Goal: Task Accomplishment & Management: Use online tool/utility

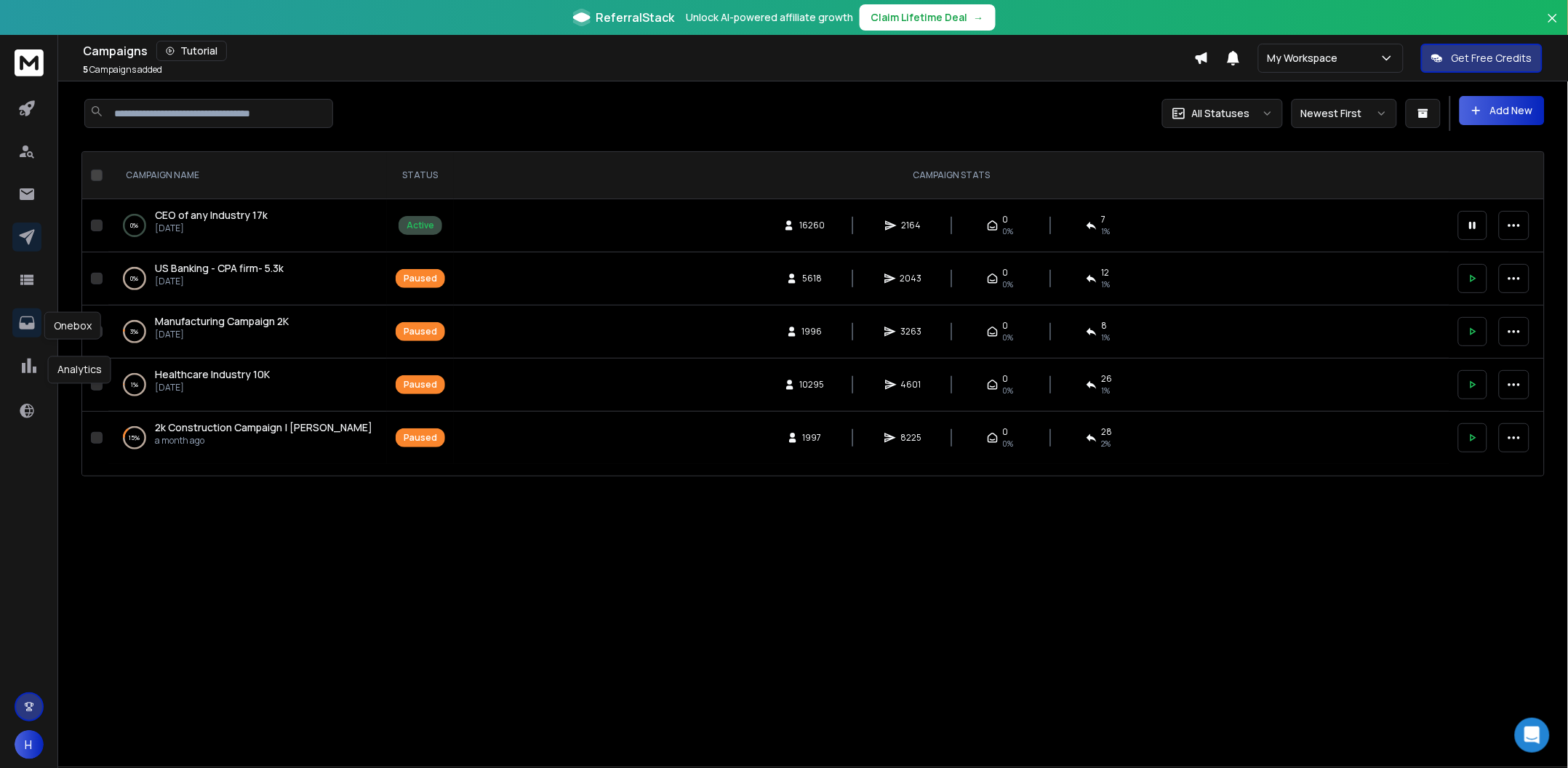
click at [26, 326] on icon at bounding box center [27, 323] width 18 height 18
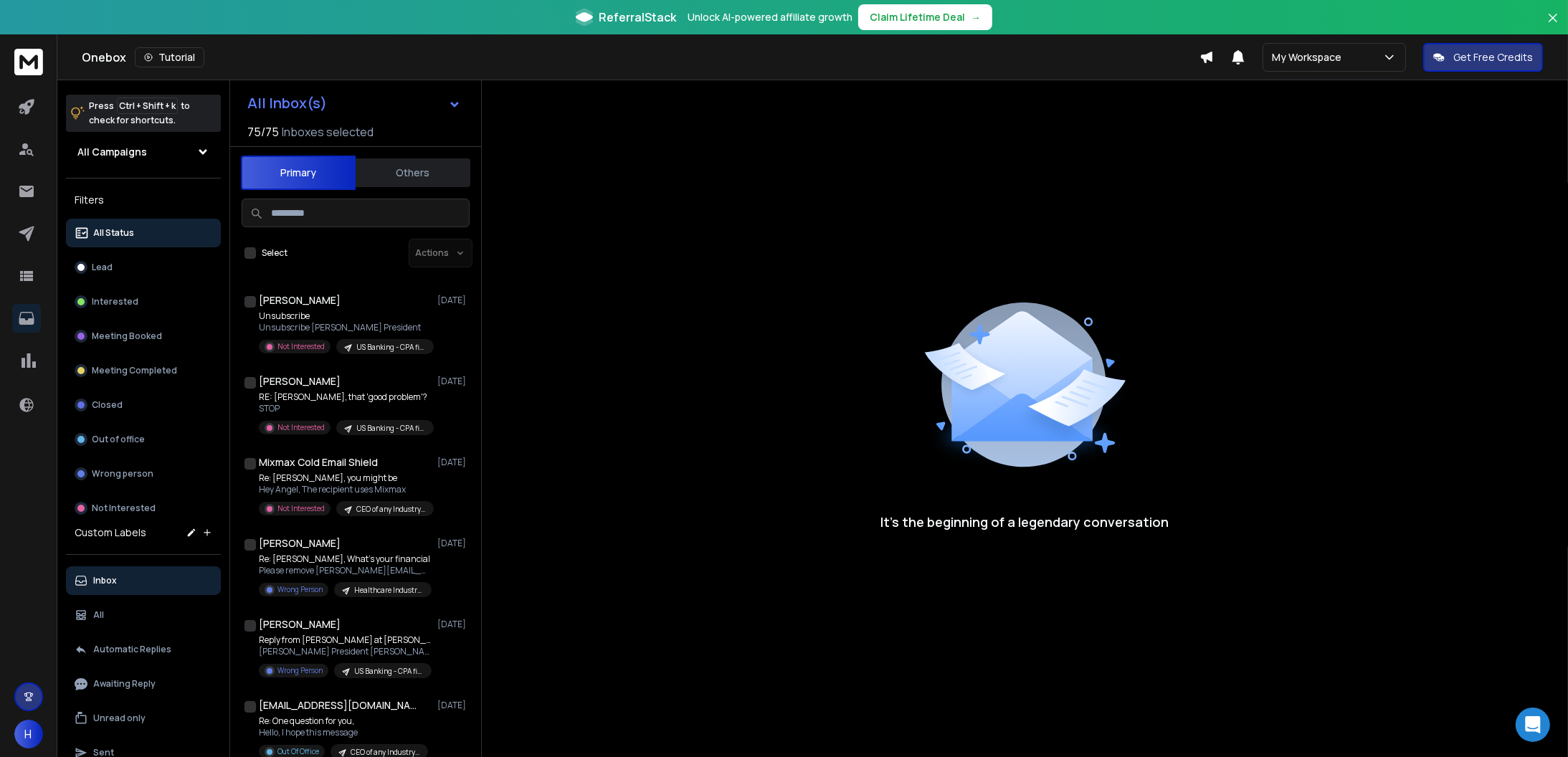
click at [419, 169] on button "Others" at bounding box center [412, 173] width 114 height 32
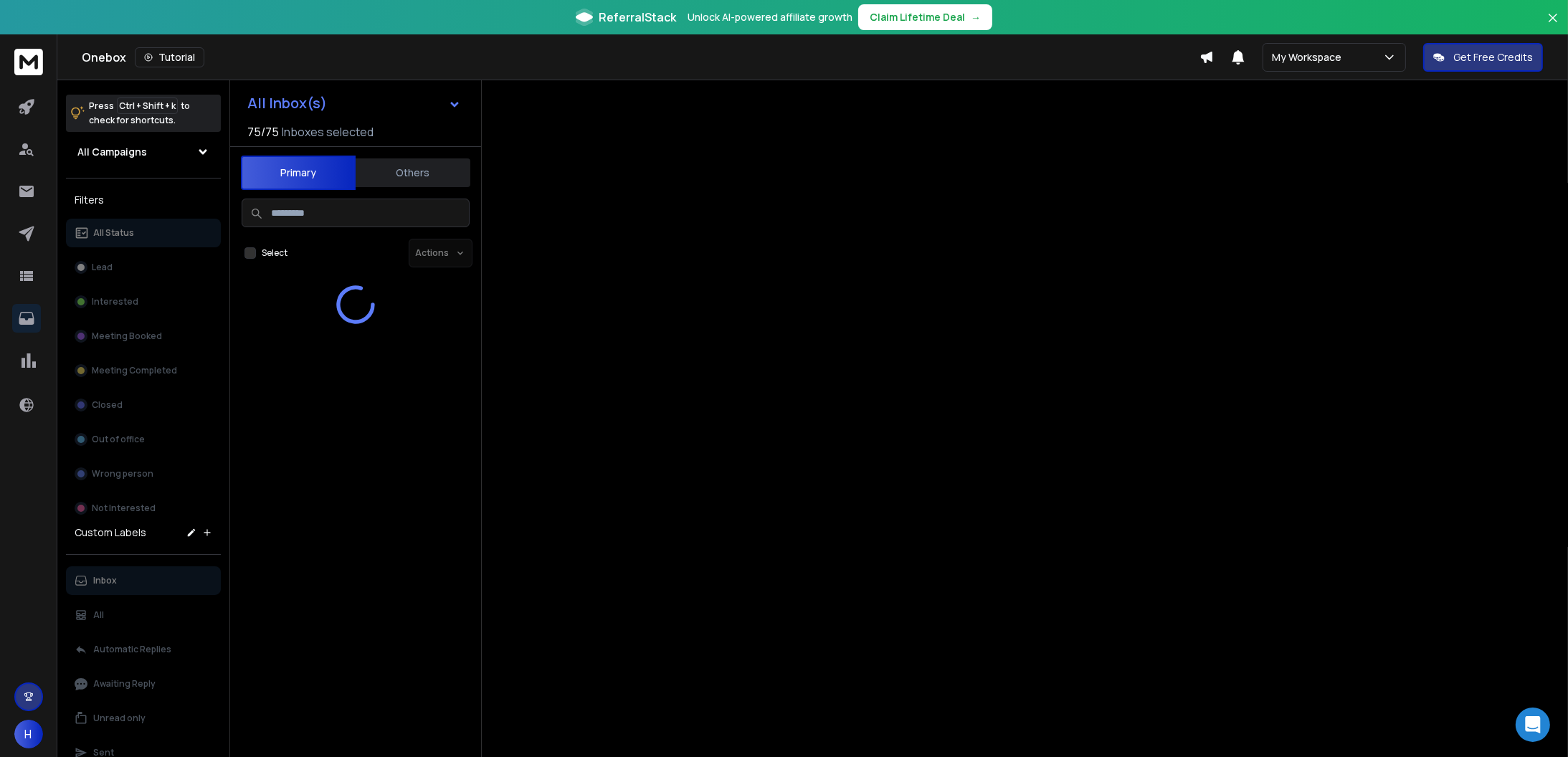
click at [301, 172] on button "Primary" at bounding box center [298, 172] width 114 height 34
click at [444, 176] on button "Others" at bounding box center [412, 172] width 114 height 34
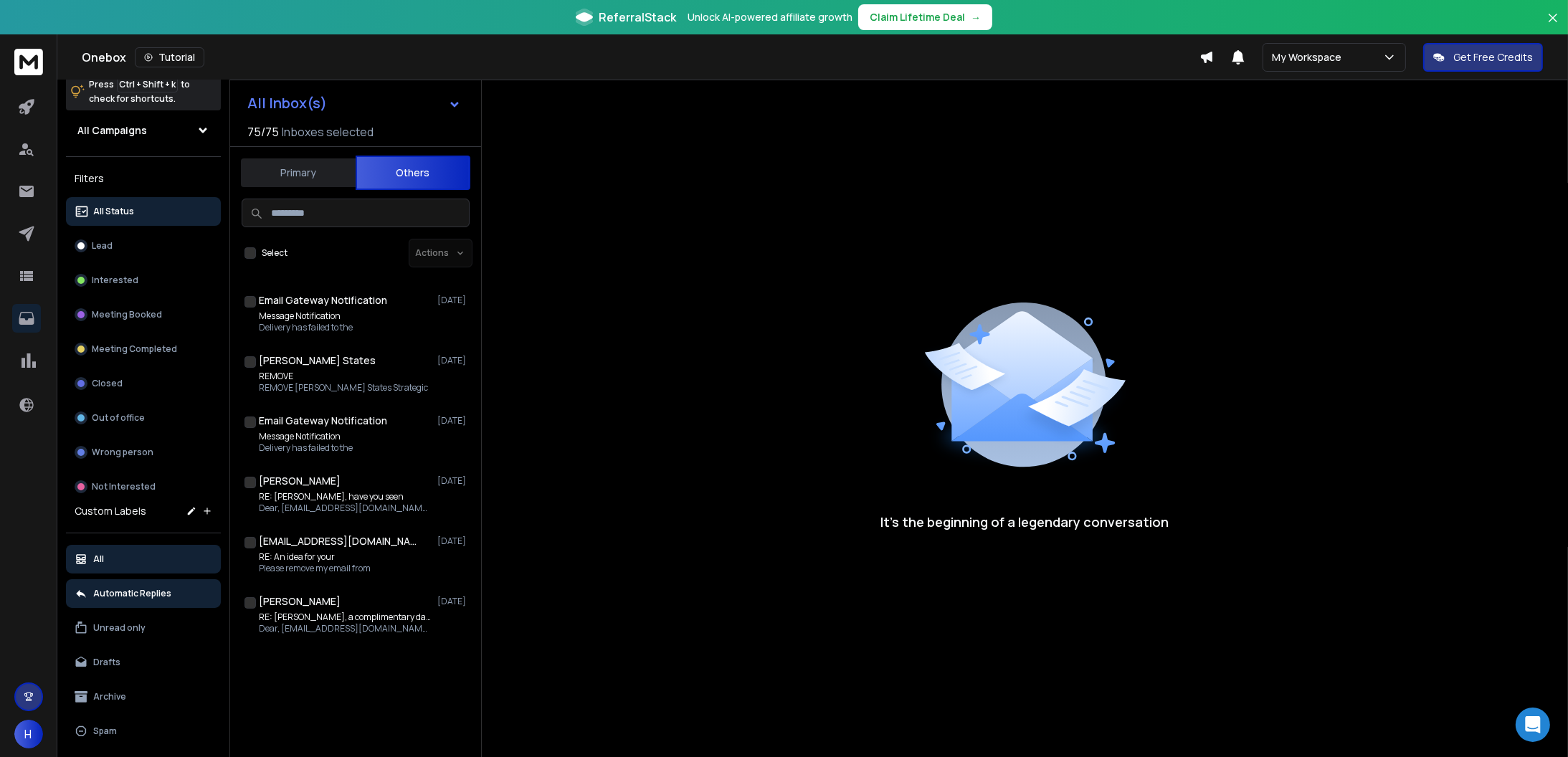
scroll to position [43, 0]
click at [135, 585] on div "Automatic Replies" at bounding box center [123, 593] width 97 height 18
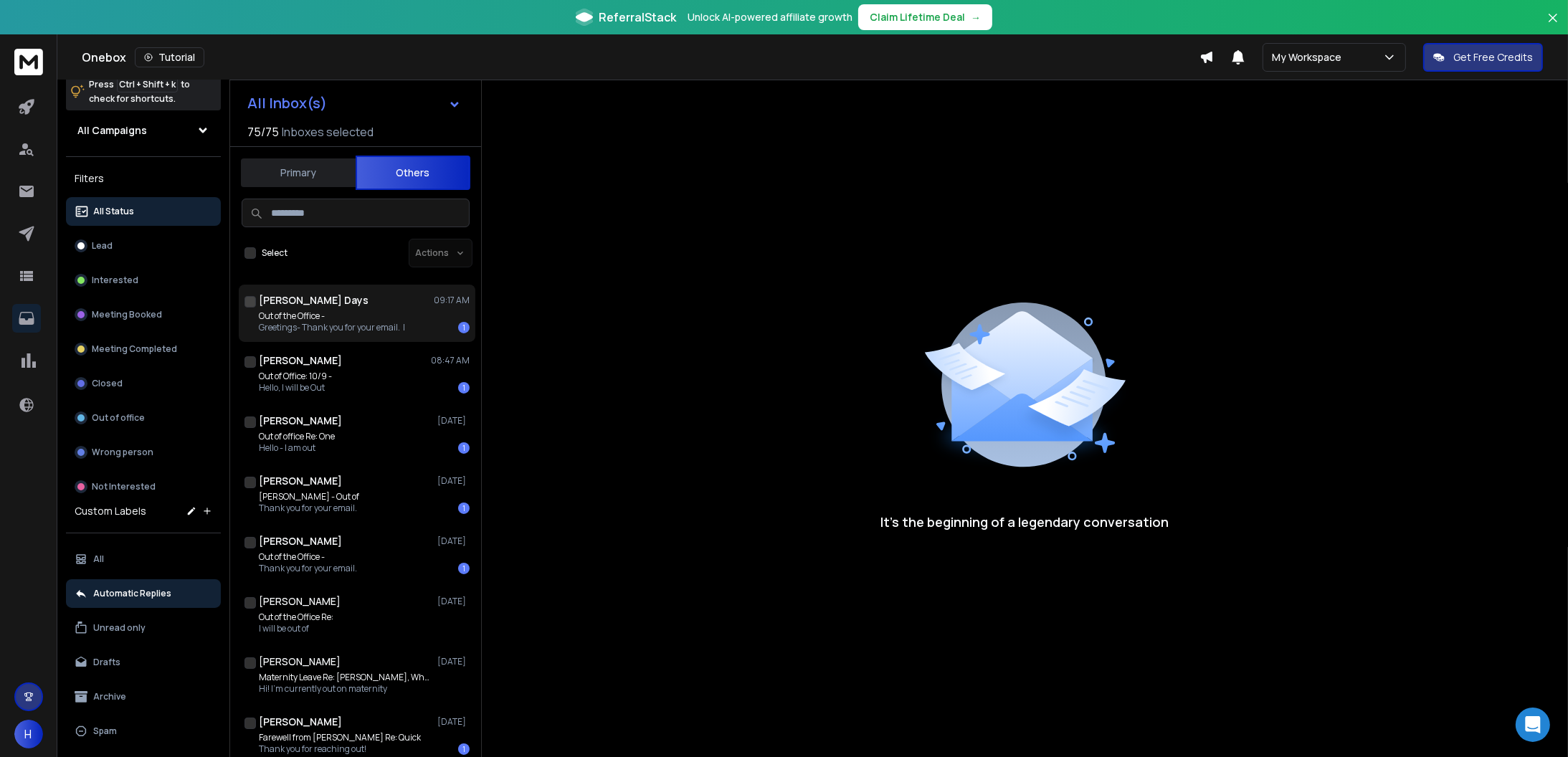
click at [397, 312] on p "Out of the Office -" at bounding box center [332, 316] width 146 height 11
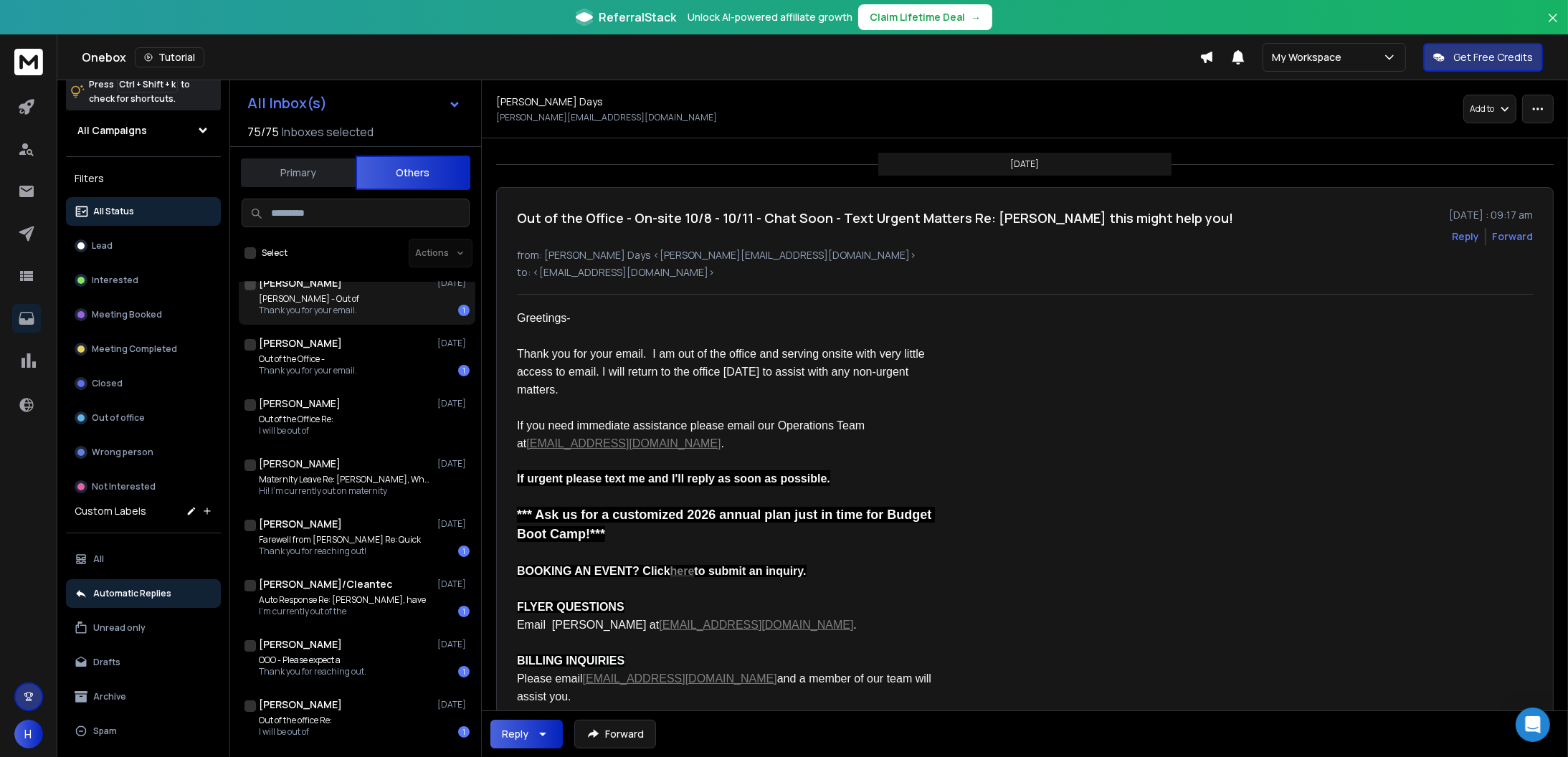
scroll to position [717, 0]
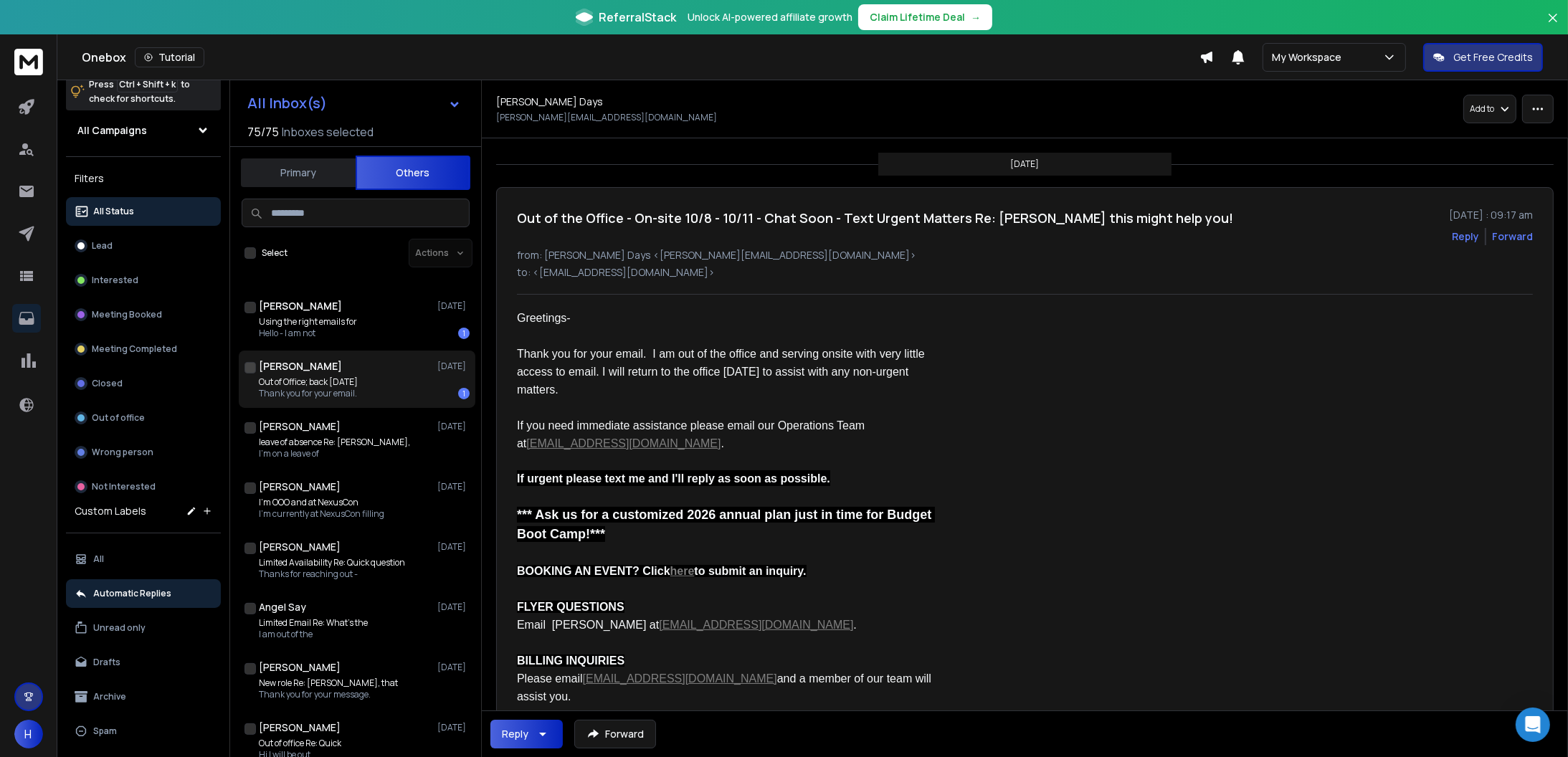
click at [413, 386] on div "Out of Office; back [DATE] Thank you for your email. 1" at bounding box center [364, 388] width 211 height 23
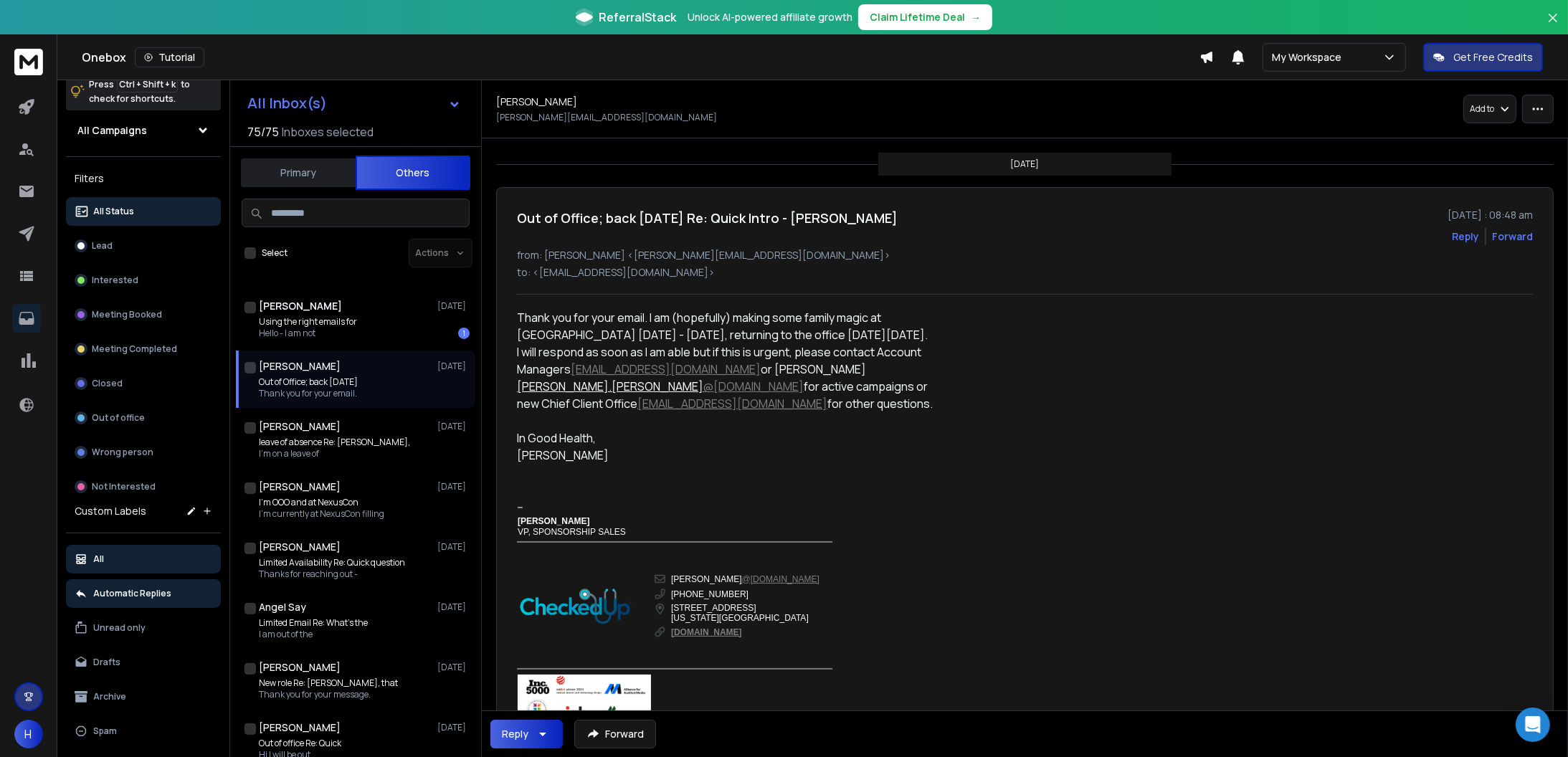
click at [128, 545] on button "All" at bounding box center [143, 559] width 155 height 29
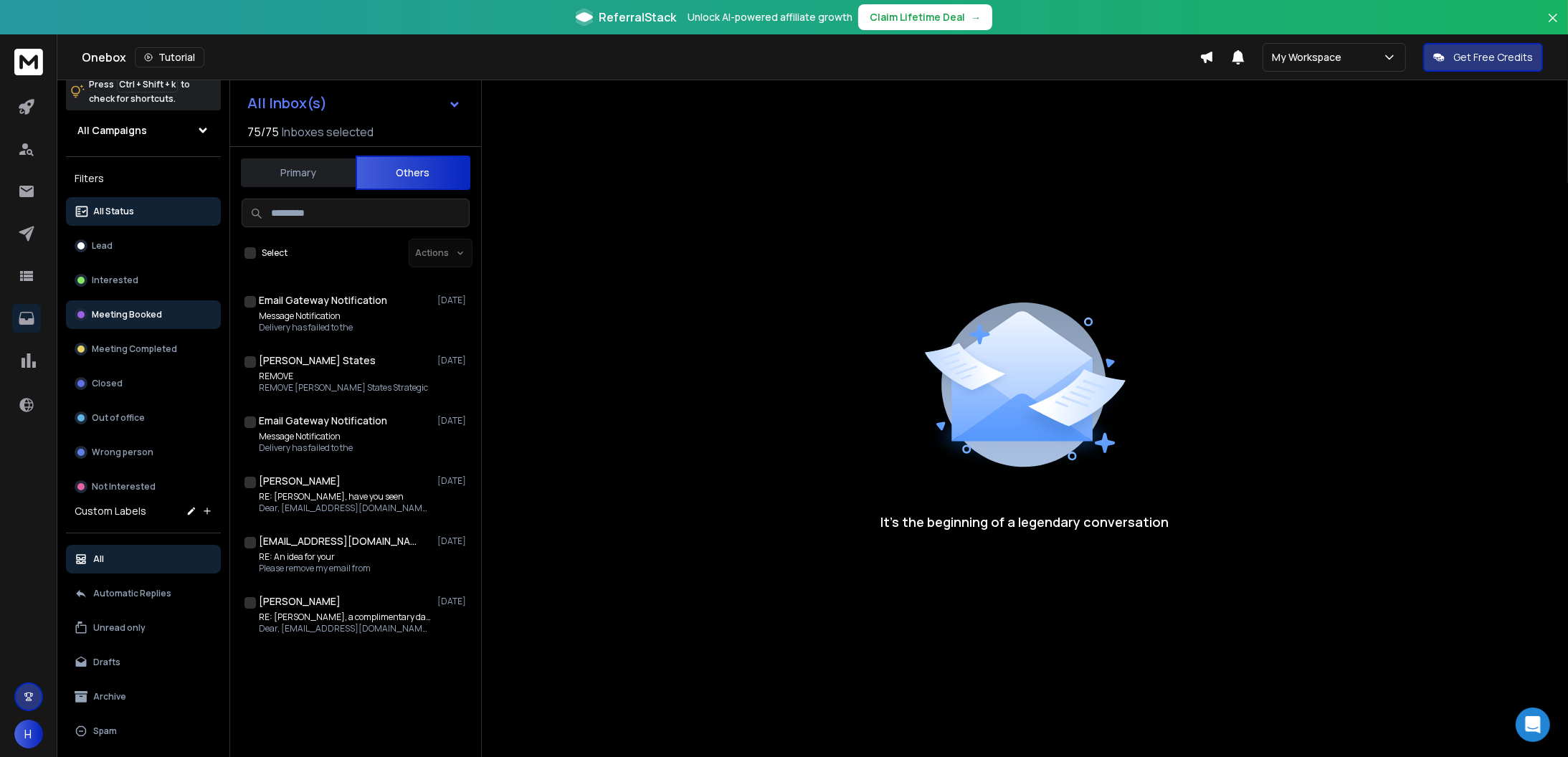
scroll to position [0, 0]
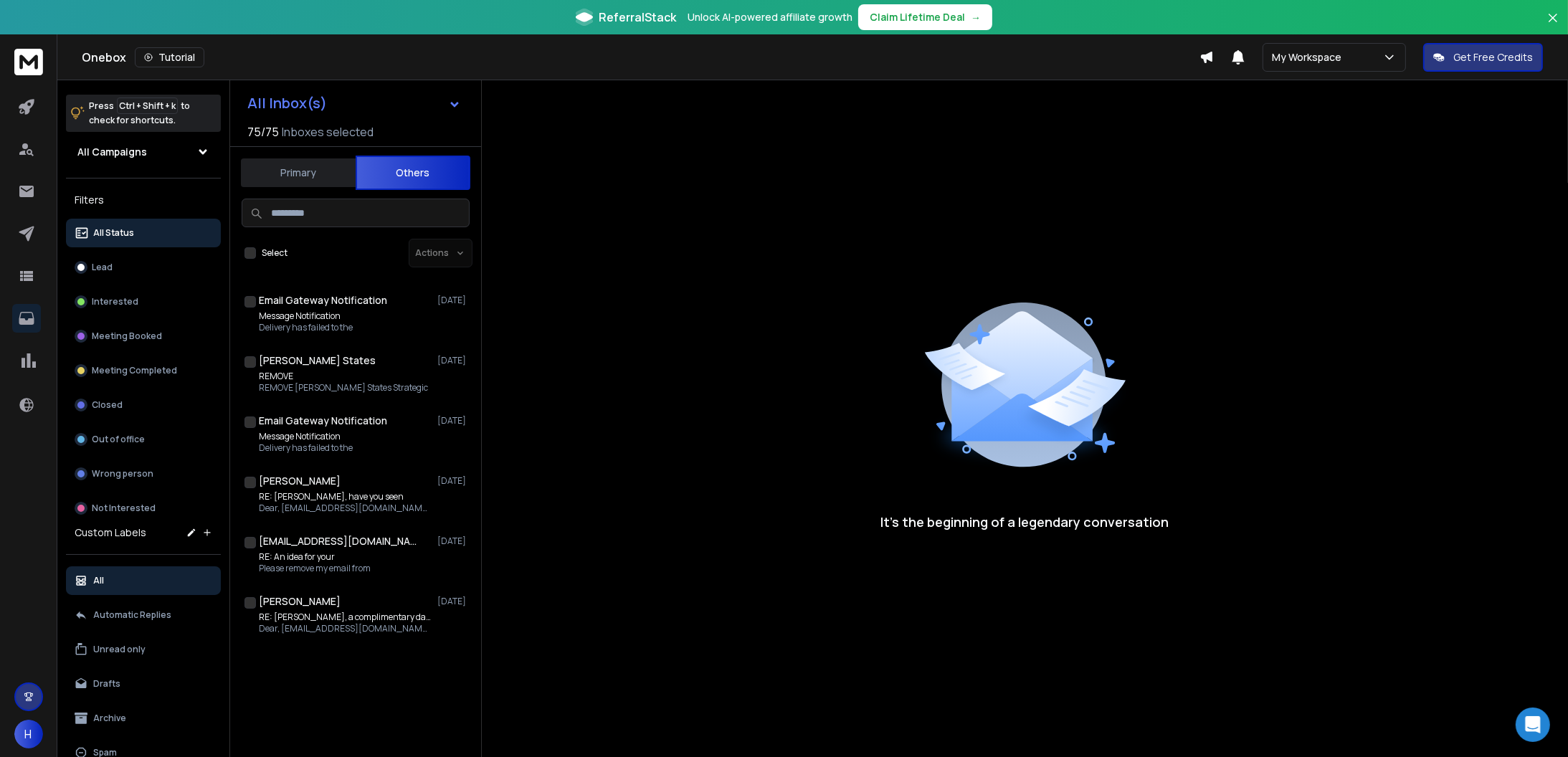
click at [303, 180] on button "Primary" at bounding box center [298, 173] width 114 height 32
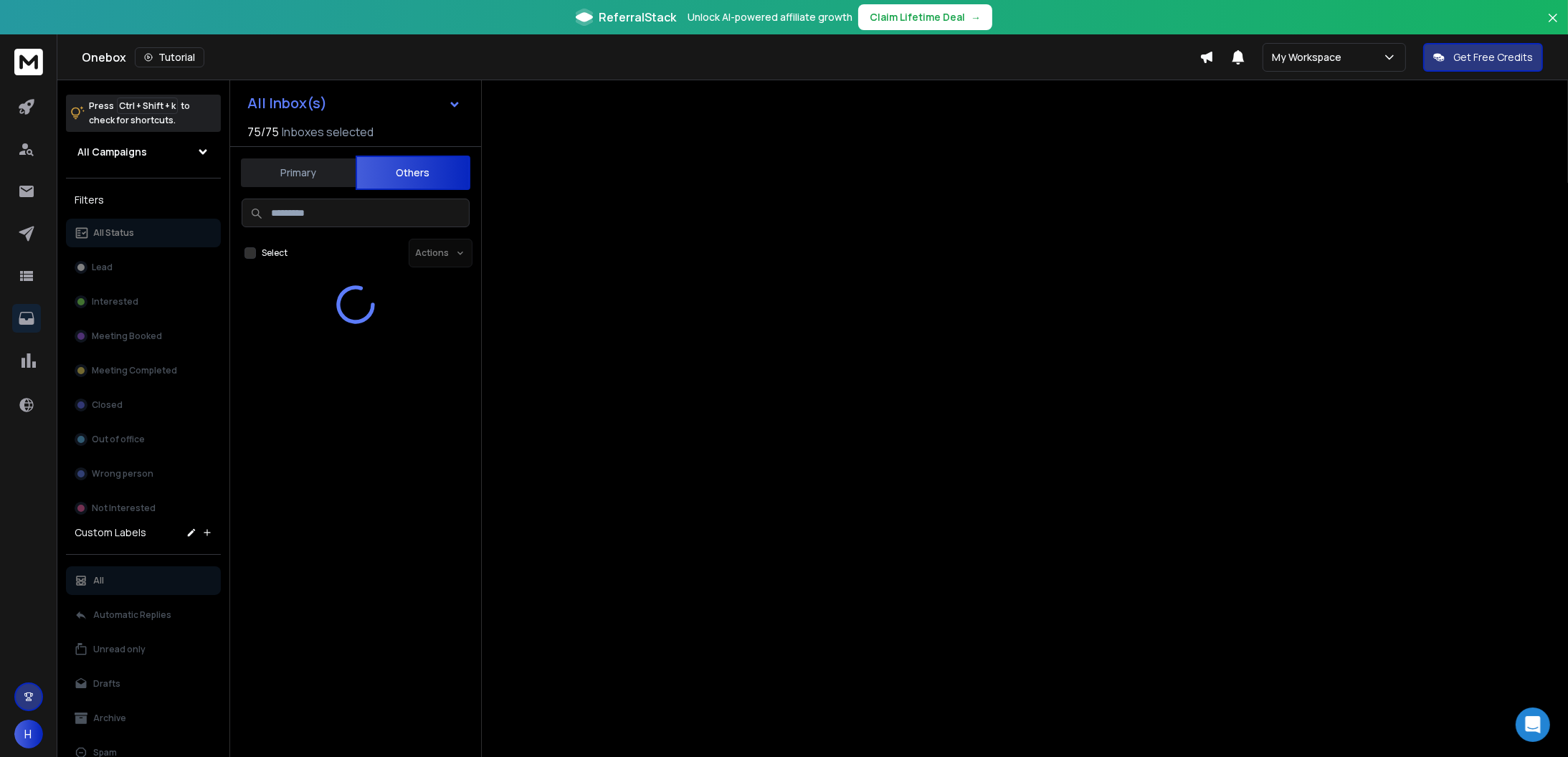
click at [427, 157] on button "Others" at bounding box center [412, 172] width 114 height 34
click at [297, 179] on button "Primary" at bounding box center [298, 172] width 114 height 34
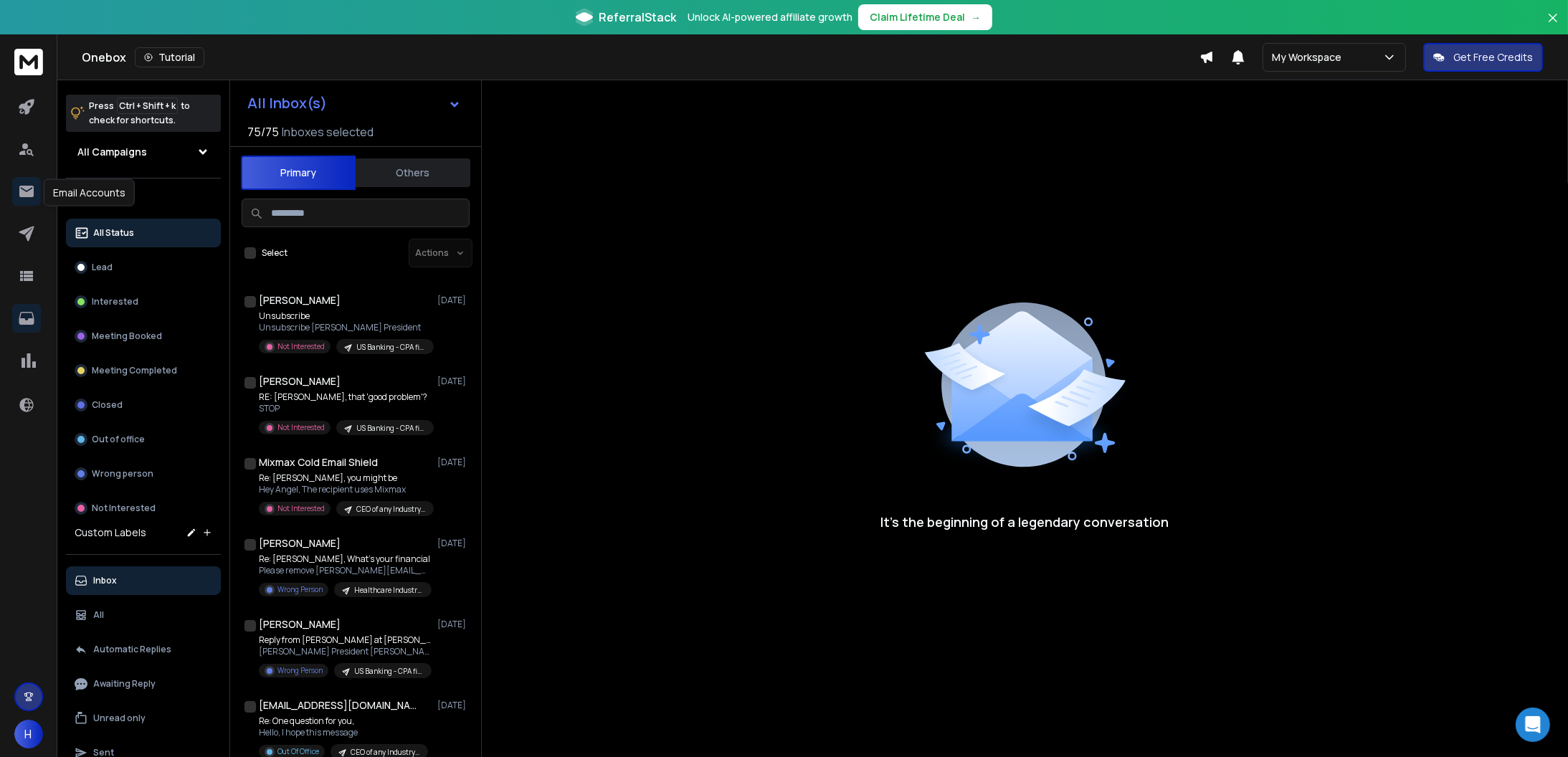
click at [35, 193] on link at bounding box center [26, 191] width 29 height 29
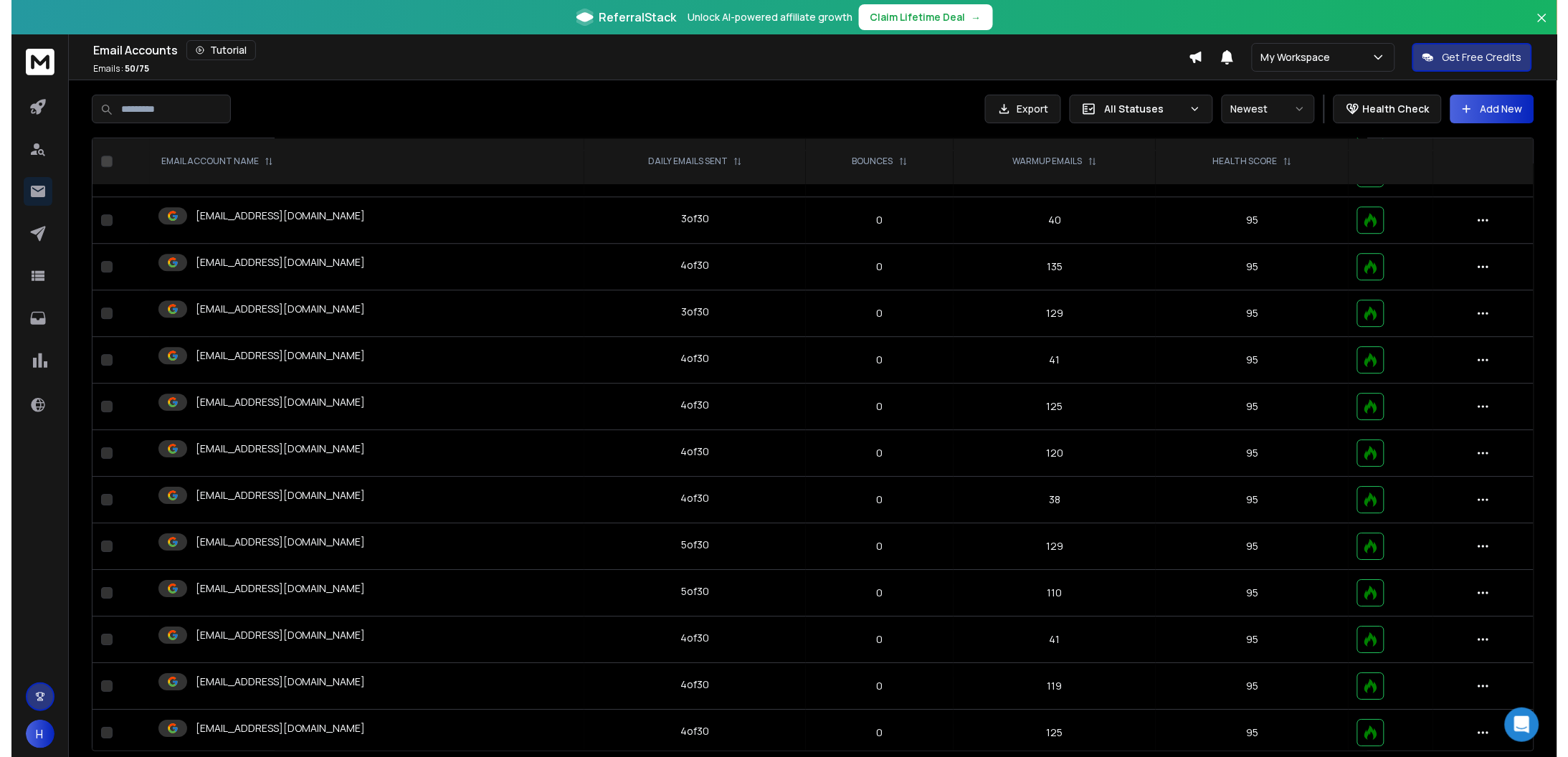
scroll to position [1577, 0]
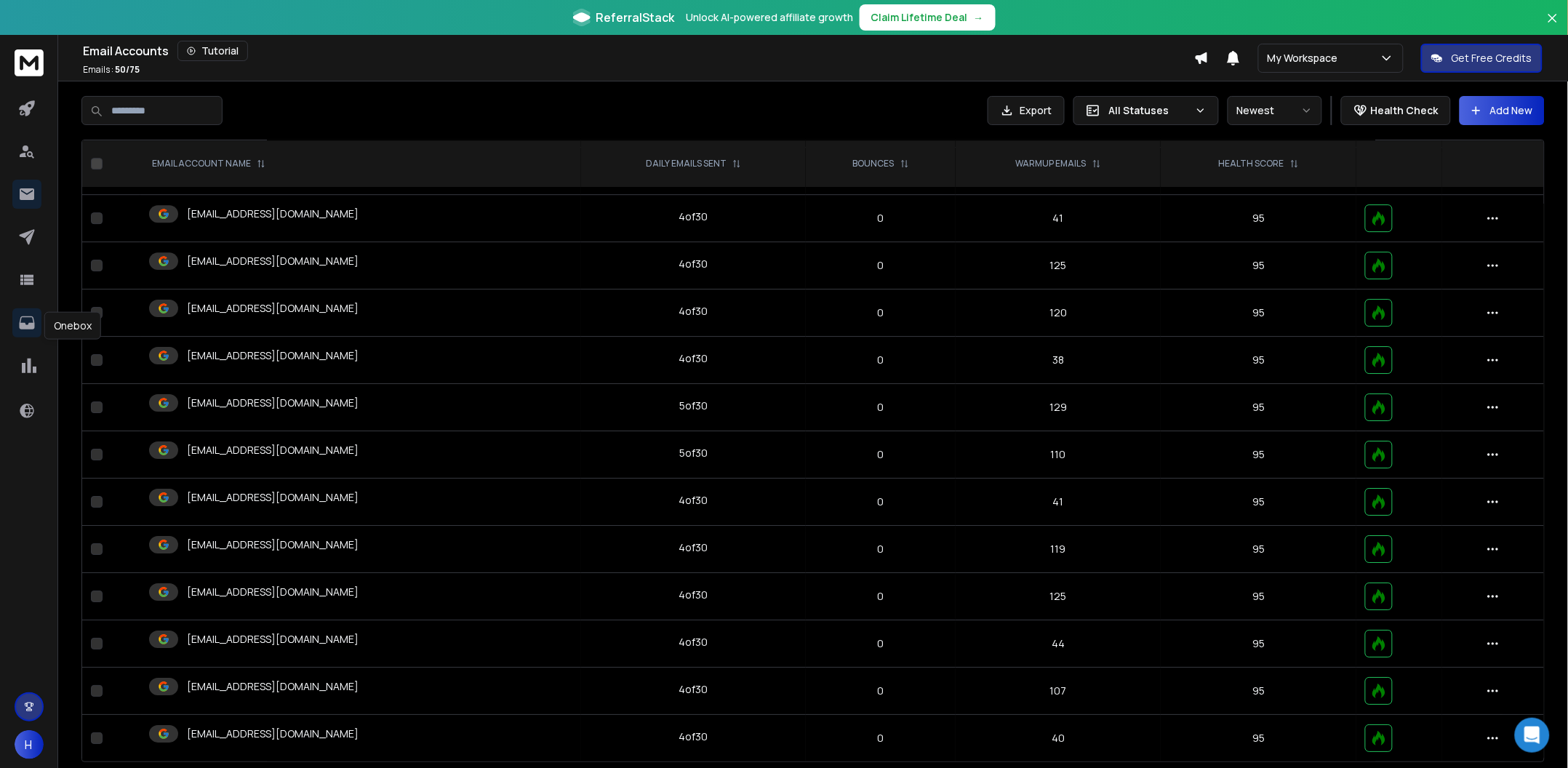
click at [34, 332] on icon at bounding box center [27, 323] width 18 height 18
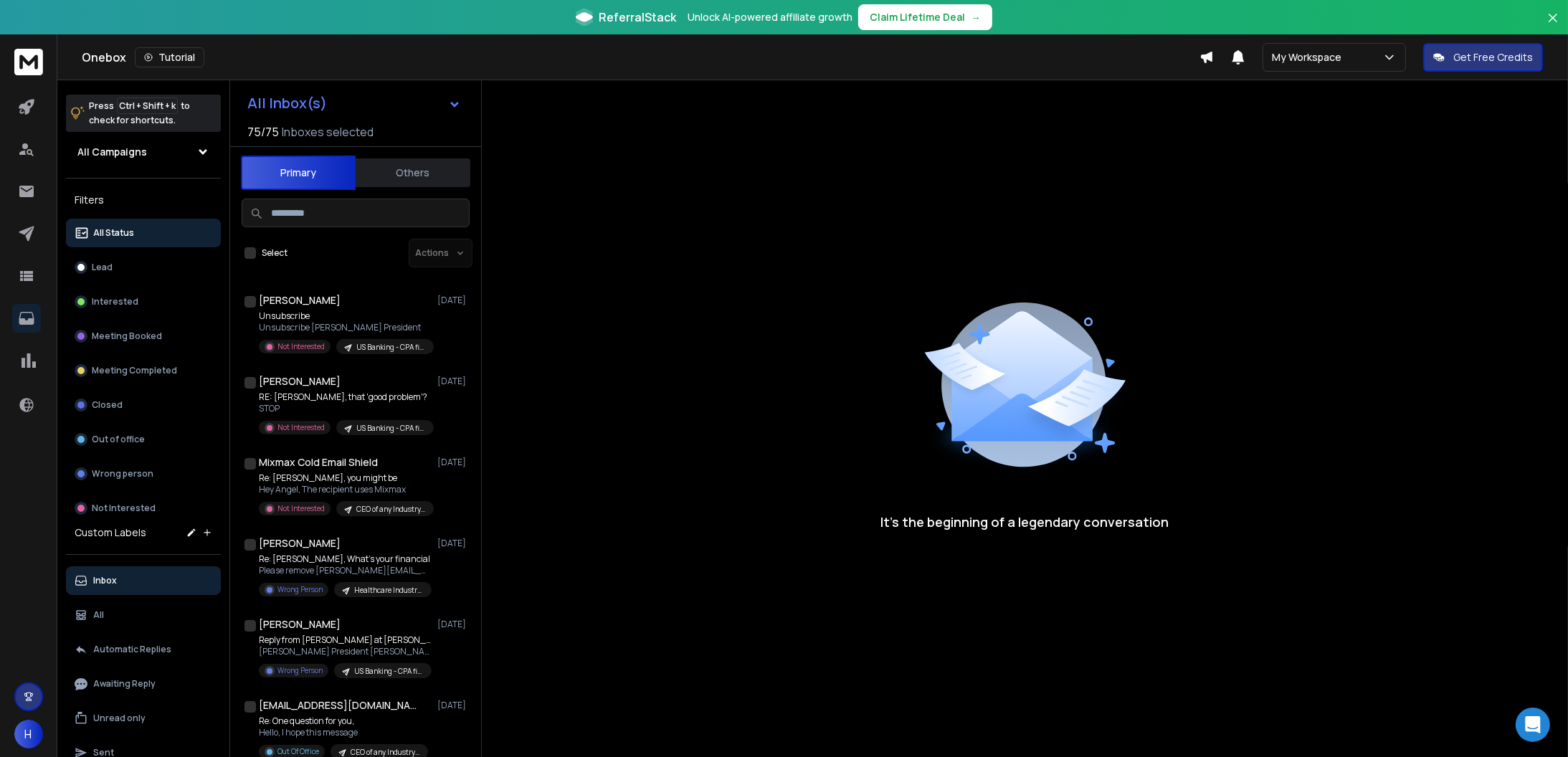
click at [364, 205] on input at bounding box center [355, 213] width 228 height 29
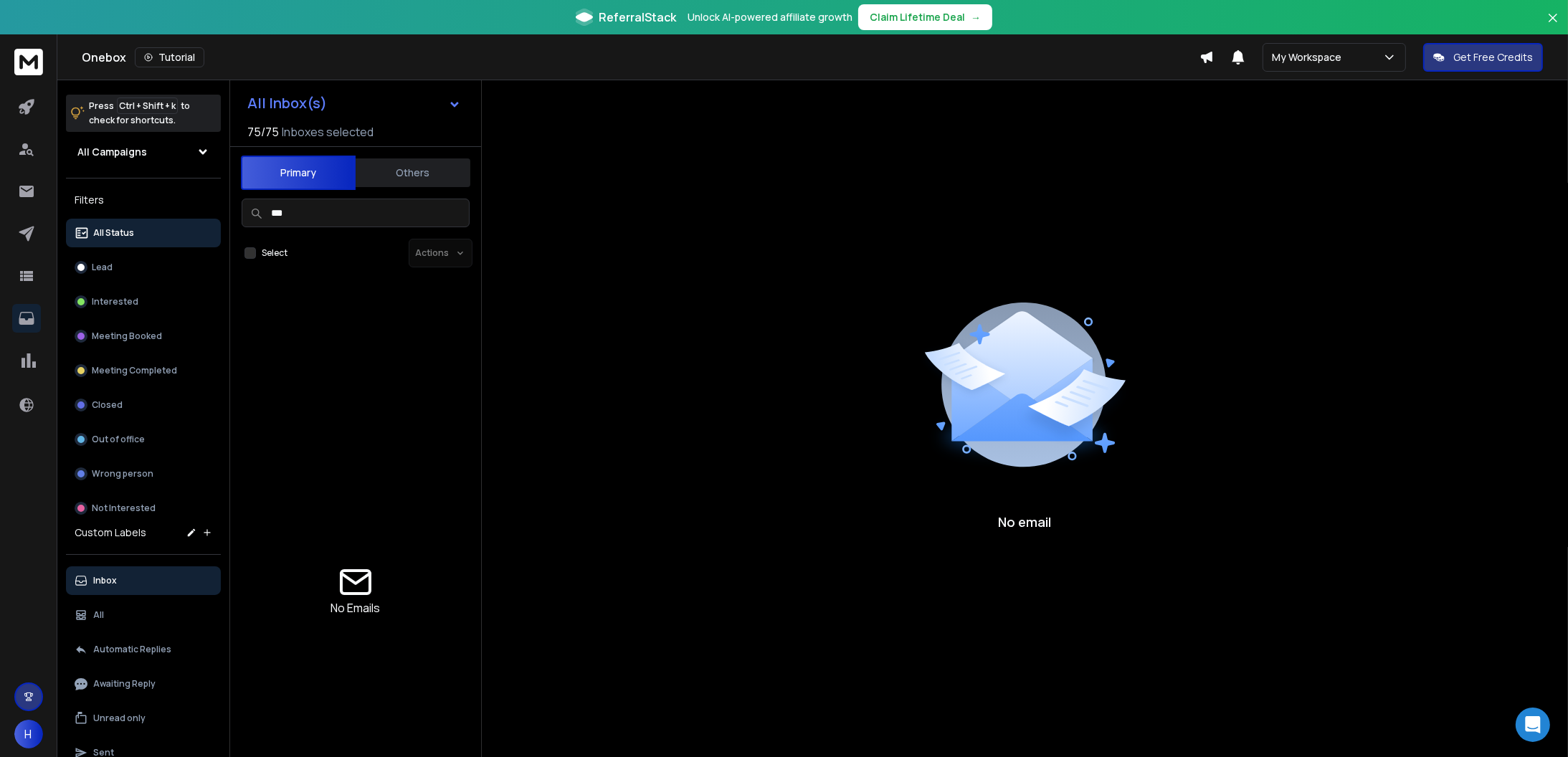
type input "***"
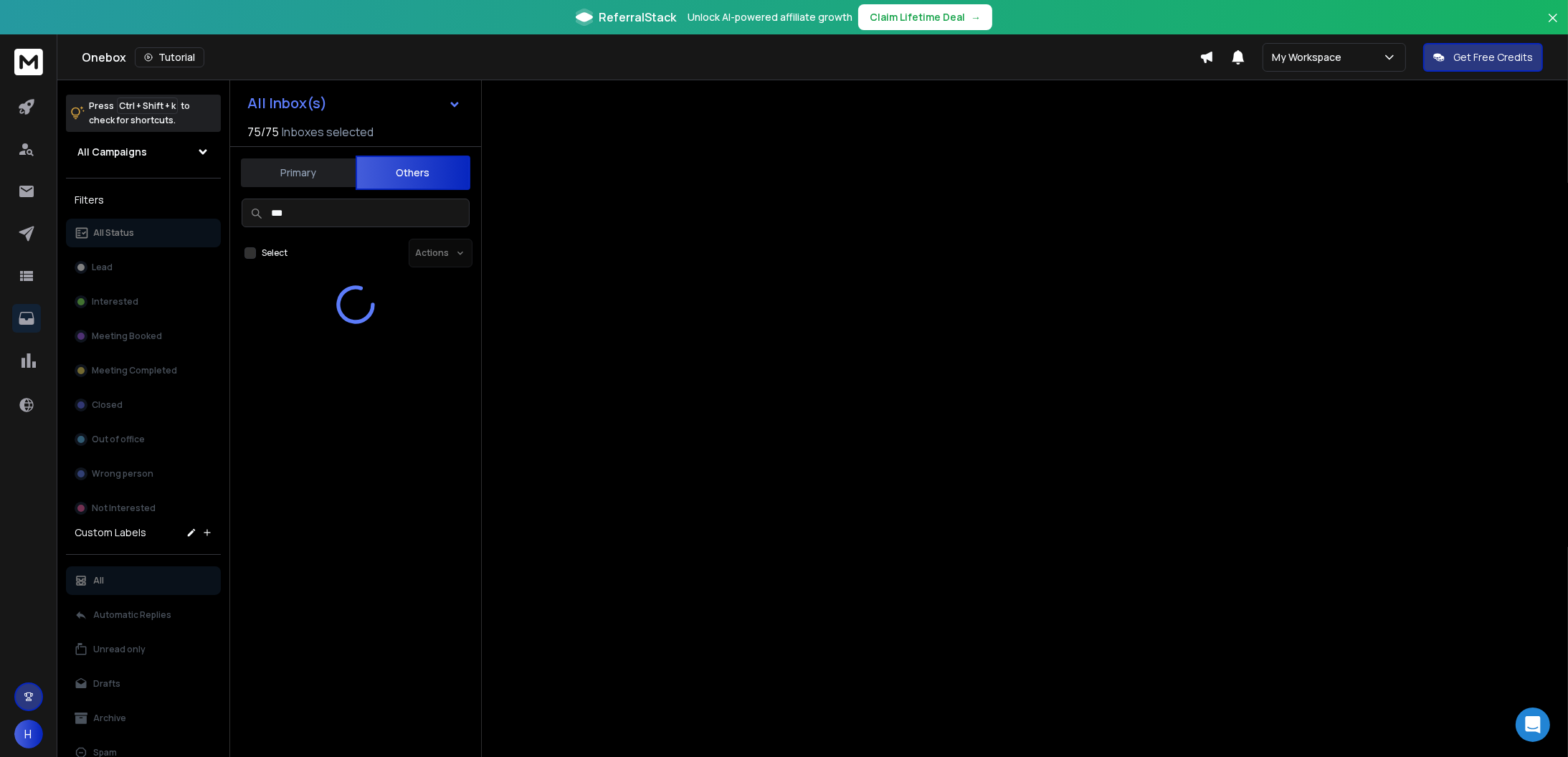
click at [408, 174] on button "Others" at bounding box center [412, 172] width 114 height 34
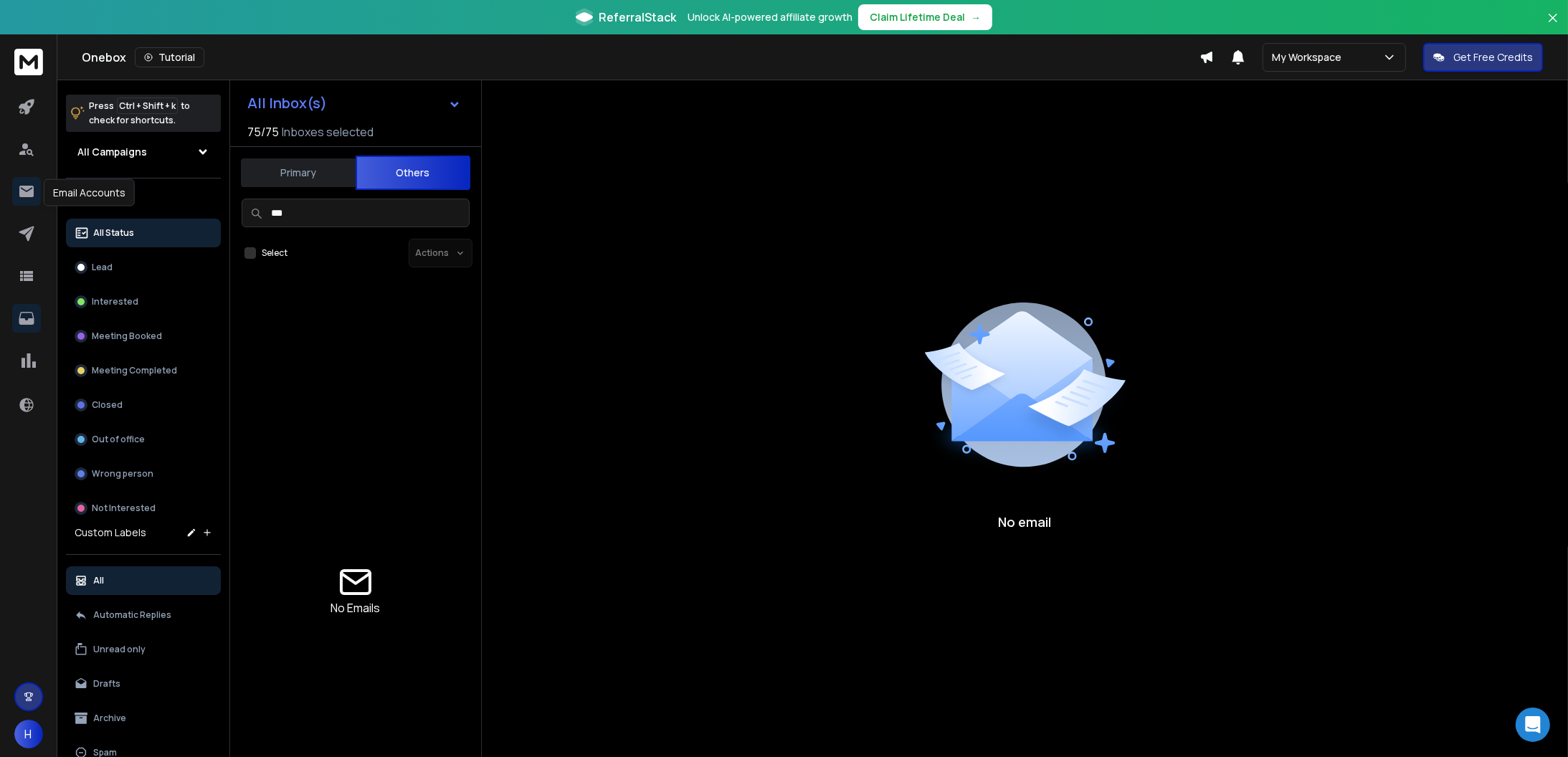
click at [27, 191] on icon at bounding box center [26, 191] width 14 height 11
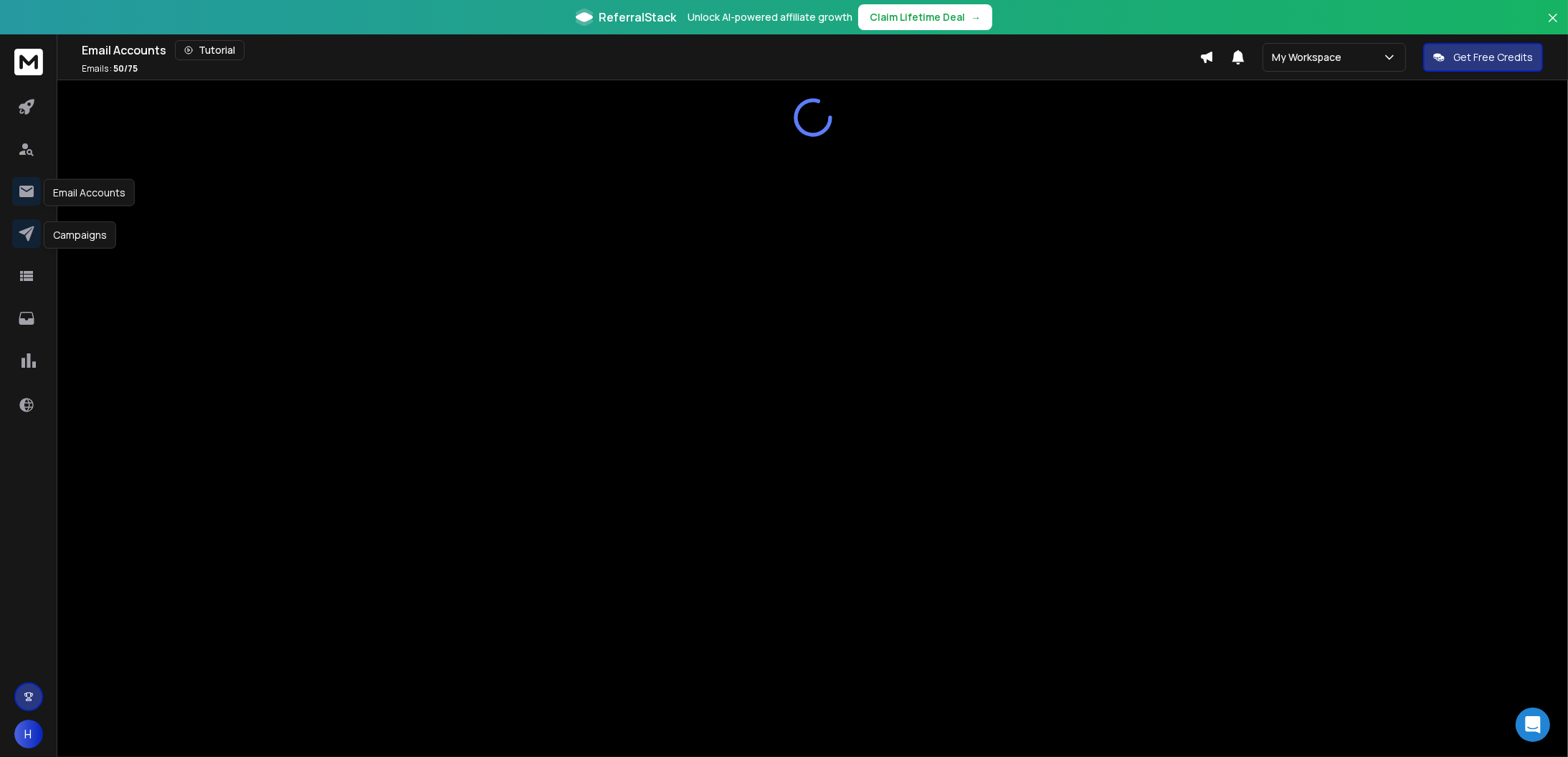
click at [33, 237] on icon at bounding box center [26, 234] width 18 height 18
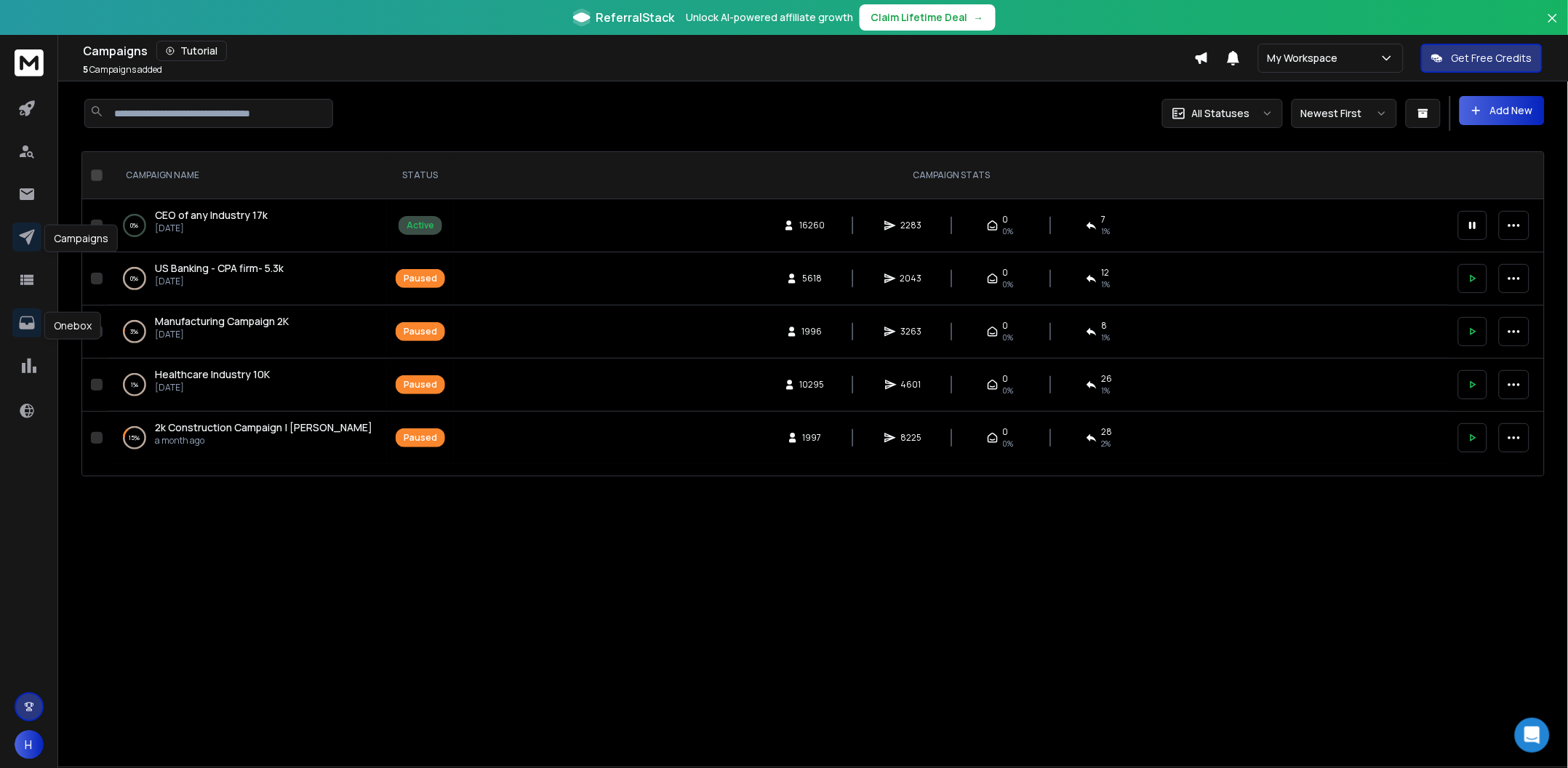
click at [26, 324] on icon at bounding box center [27, 323] width 18 height 18
